Goal: Task Accomplishment & Management: Manage account settings

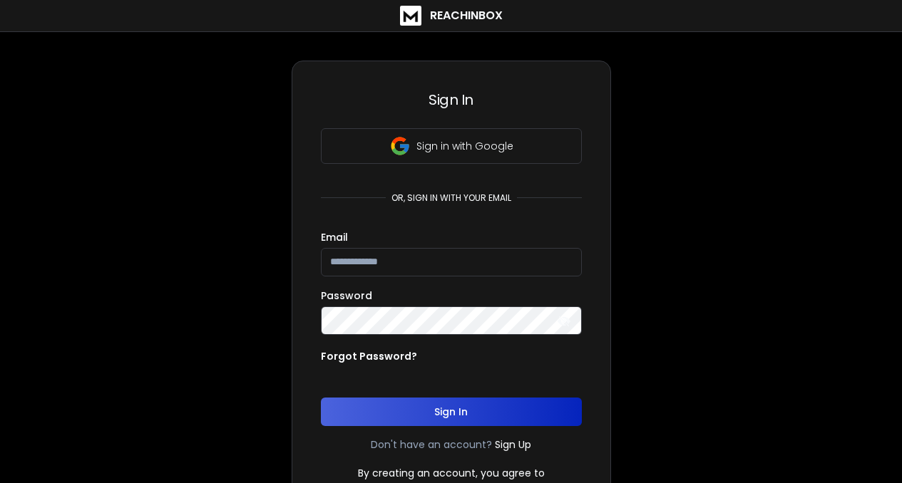
click at [404, 258] on input "email" at bounding box center [451, 262] width 261 height 29
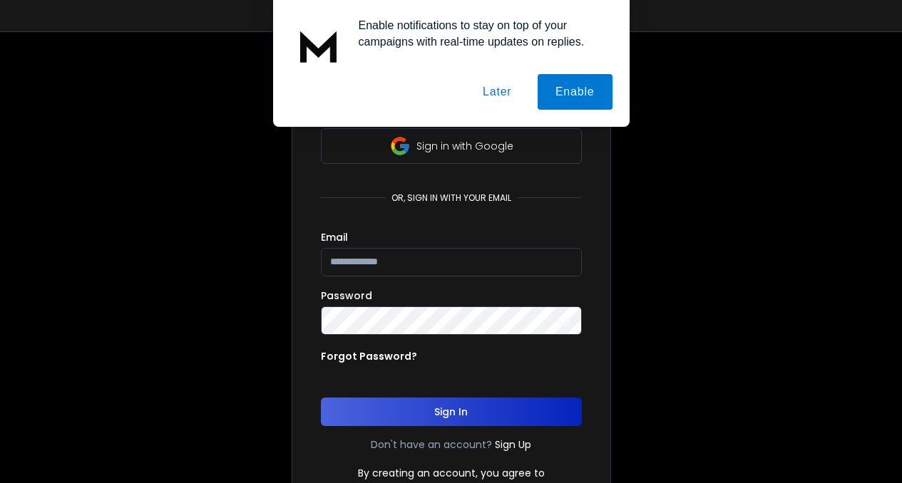
paste input "**********"
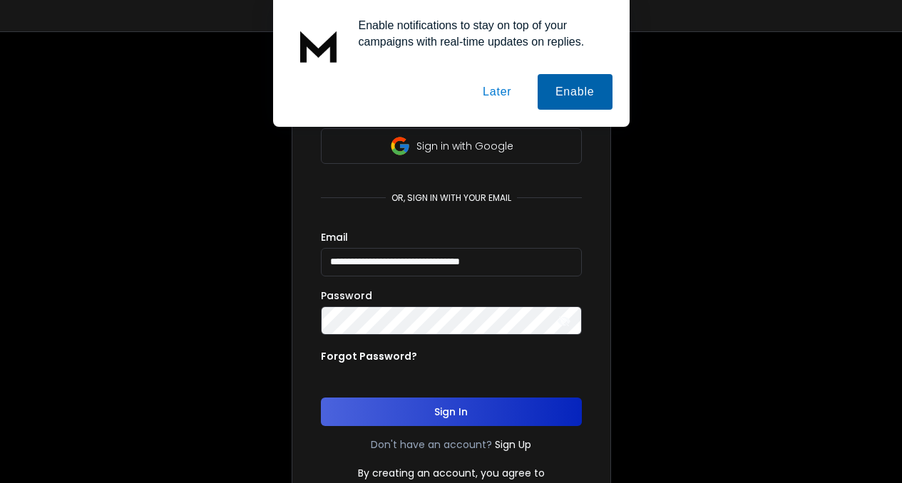
click at [549, 93] on button "Enable" at bounding box center [574, 92] width 75 height 36
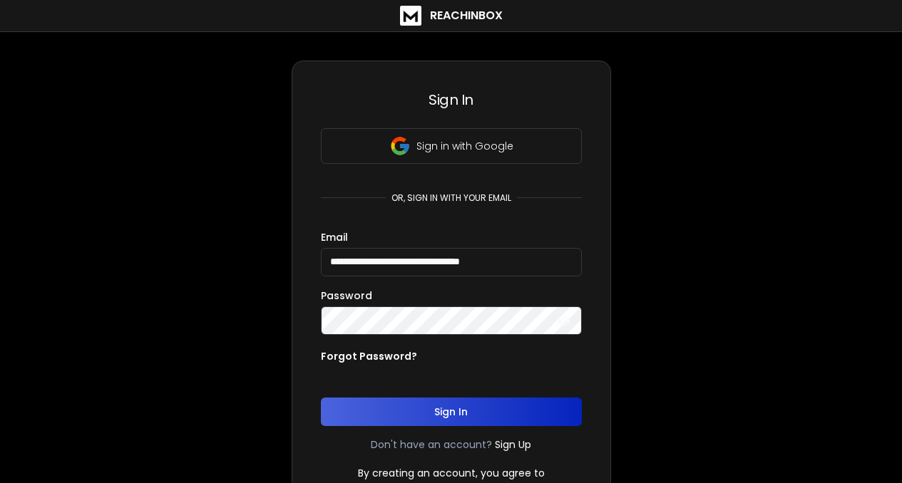
drag, startPoint x: 445, startPoint y: 260, endPoint x: 569, endPoint y: 264, distance: 123.3
click at [569, 264] on input "**********" at bounding box center [451, 262] width 261 height 29
type input "**********"
click at [436, 415] on button "Sign In" at bounding box center [451, 412] width 261 height 29
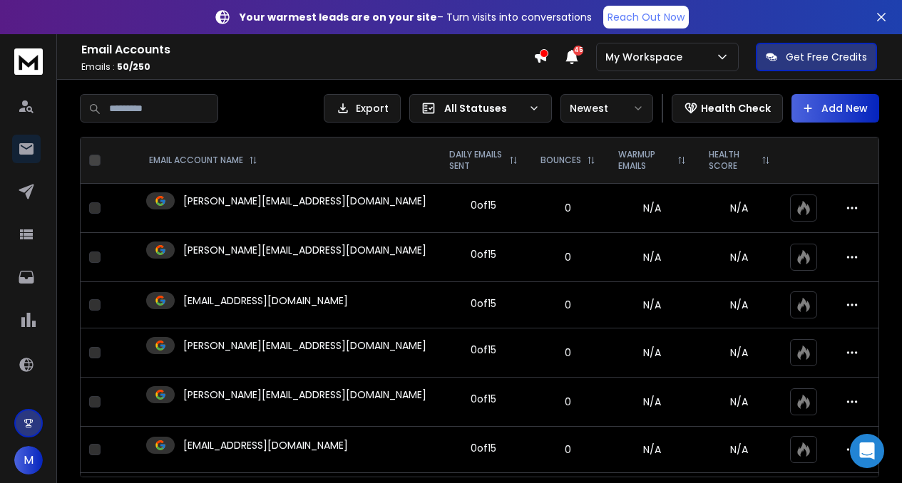
click at [822, 109] on button "Add New" at bounding box center [835, 108] width 88 height 29
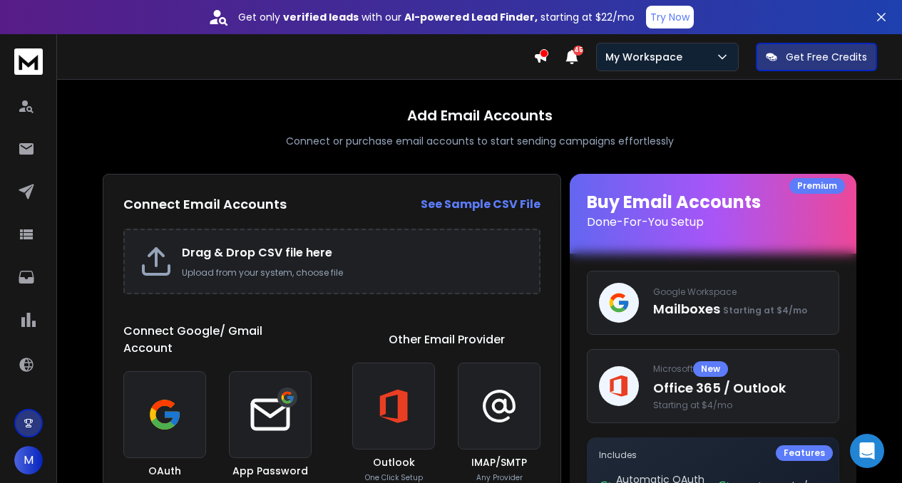
click at [718, 61] on icon "button" at bounding box center [722, 57] width 14 height 14
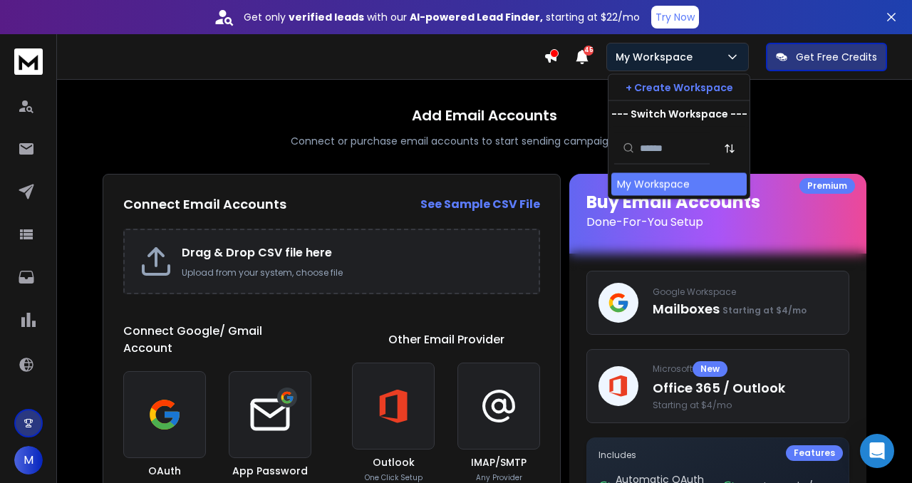
click at [718, 61] on div "My Workspace" at bounding box center [678, 57] width 124 height 14
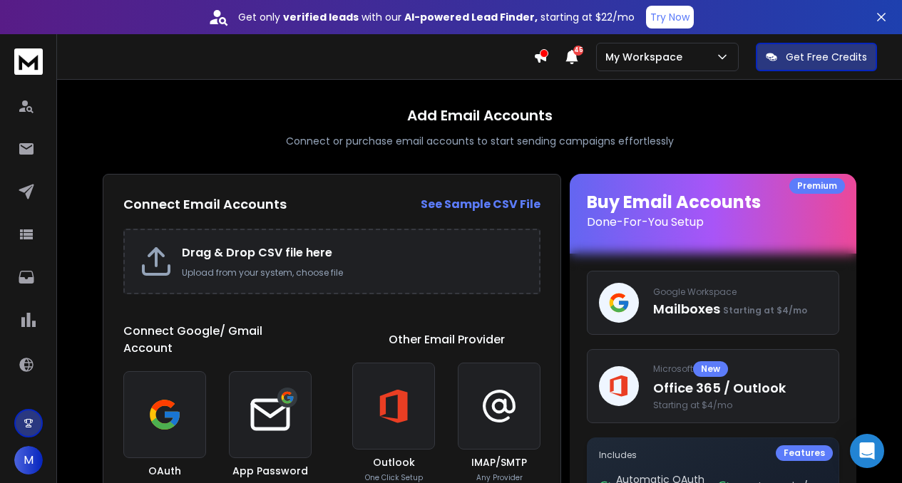
click at [172, 418] on icon at bounding box center [163, 424] width 24 height 12
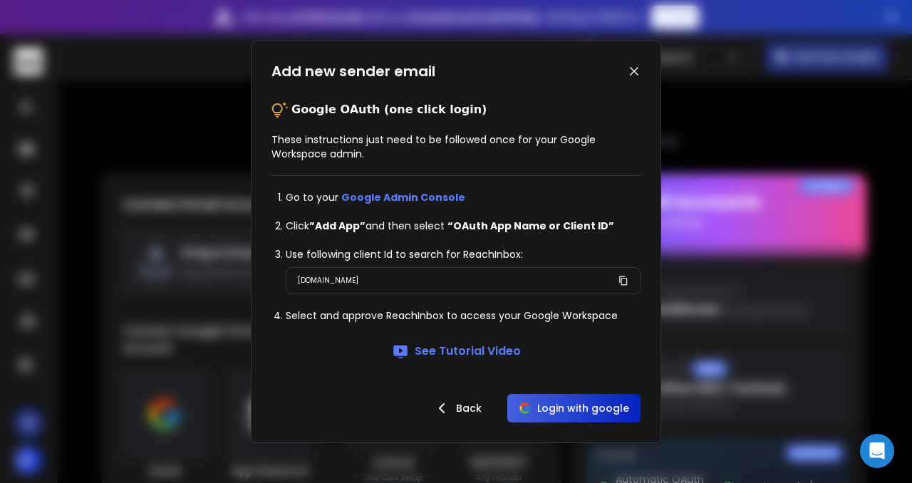
click at [539, 413] on button "Login with google" at bounding box center [573, 408] width 133 height 29
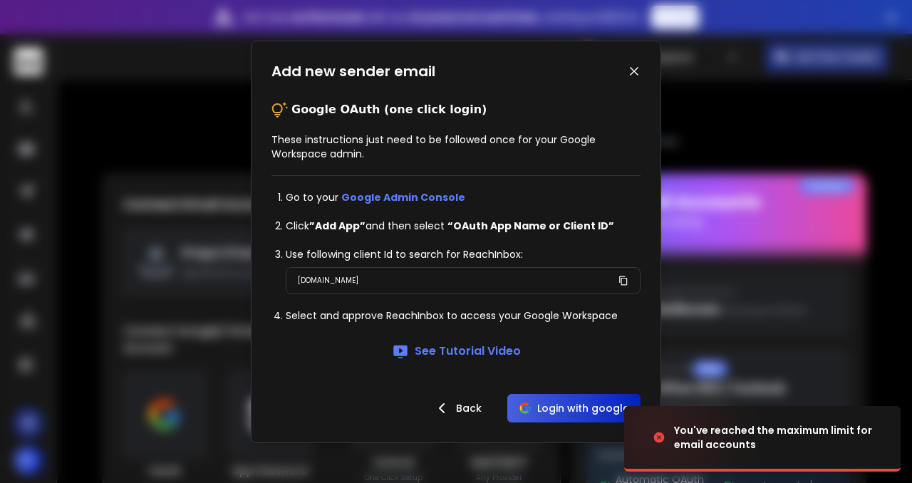
click at [539, 410] on button "Login with google" at bounding box center [573, 408] width 133 height 29
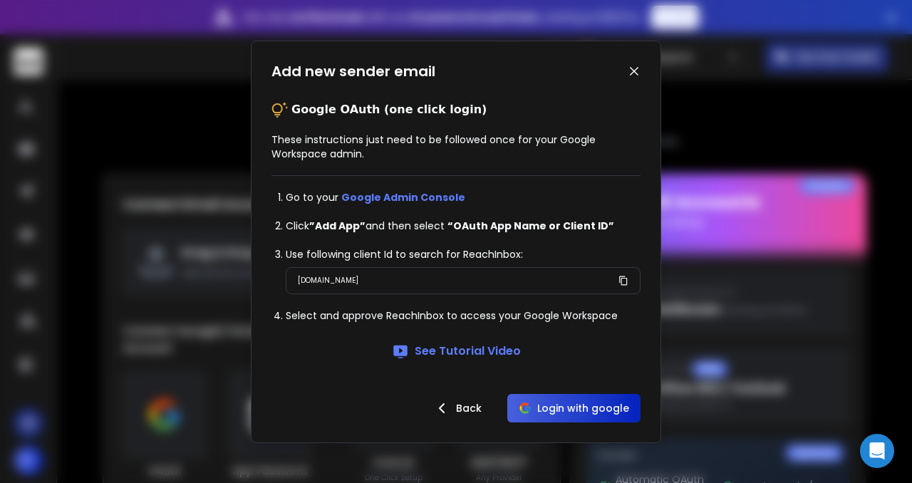
click at [536, 403] on button "Login with google" at bounding box center [573, 408] width 133 height 29
click at [639, 79] on div "Add new sender email" at bounding box center [456, 71] width 369 height 20
click at [634, 71] on icon at bounding box center [634, 70] width 9 height 9
